Goal: Task Accomplishment & Management: Manage account settings

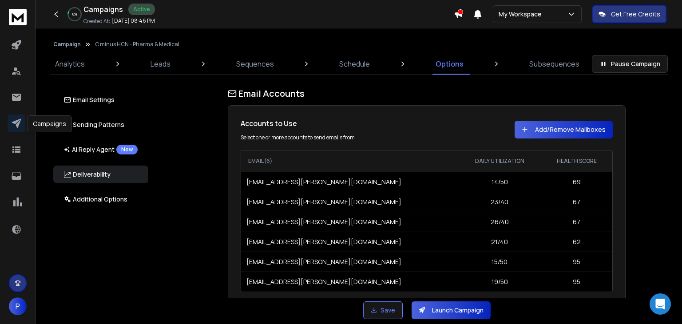
scroll to position [972, 0]
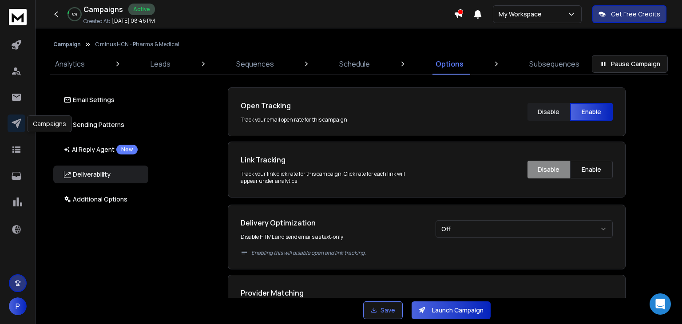
click at [24, 119] on link at bounding box center [17, 124] width 18 height 18
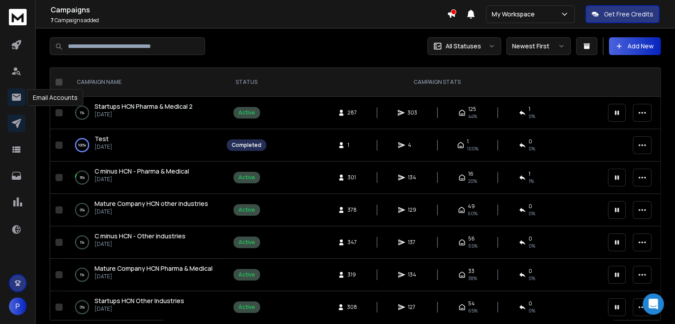
click at [19, 98] on icon at bounding box center [16, 97] width 9 height 7
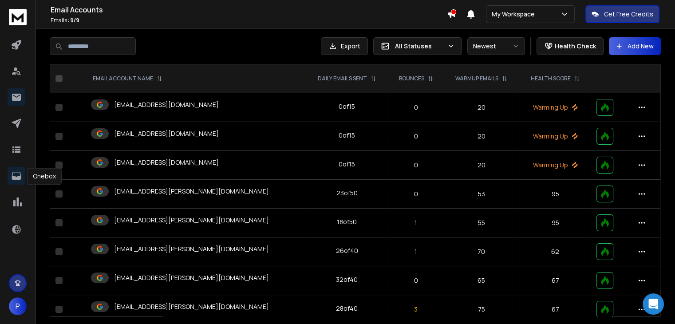
click at [16, 170] on link at bounding box center [17, 176] width 18 height 18
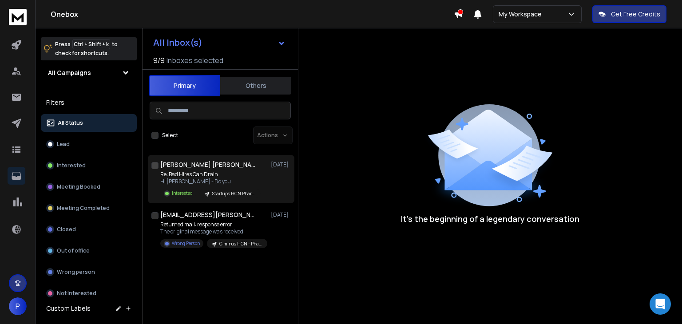
click at [170, 175] on p "Re: Bad Hires Can Drain" at bounding box center [210, 174] width 100 height 7
